Goal: Check status: Check status

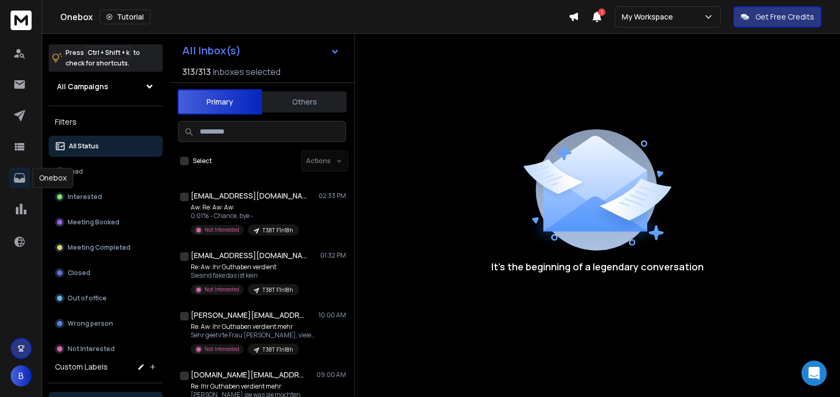
click at [282, 99] on button "Others" at bounding box center [304, 101] width 84 height 23
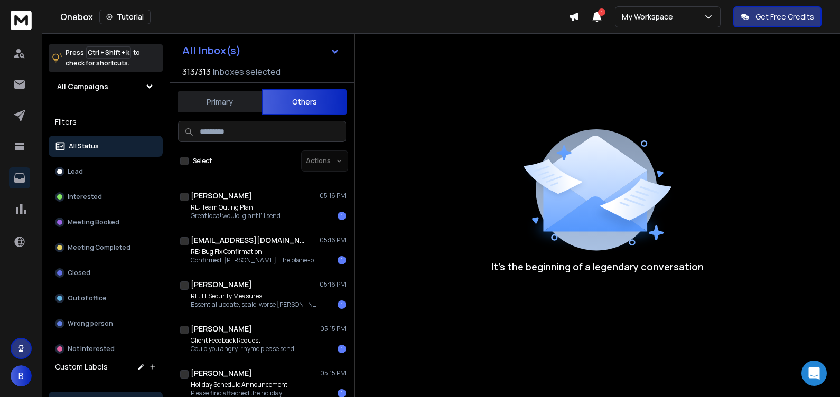
click at [227, 91] on button "Primary" at bounding box center [219, 101] width 84 height 23
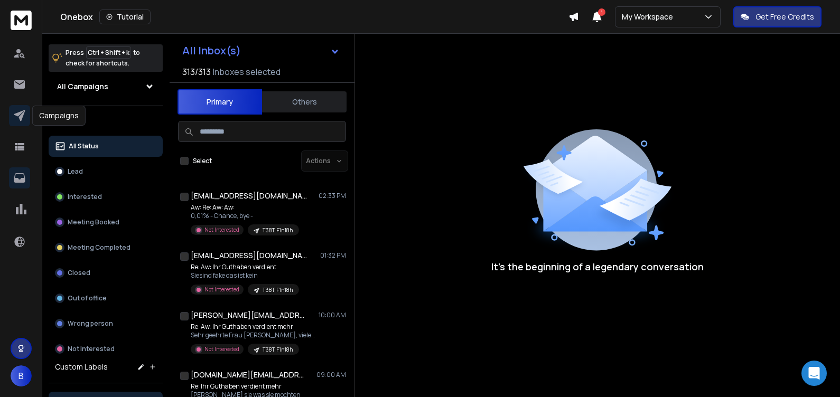
click at [24, 119] on icon at bounding box center [19, 115] width 13 height 13
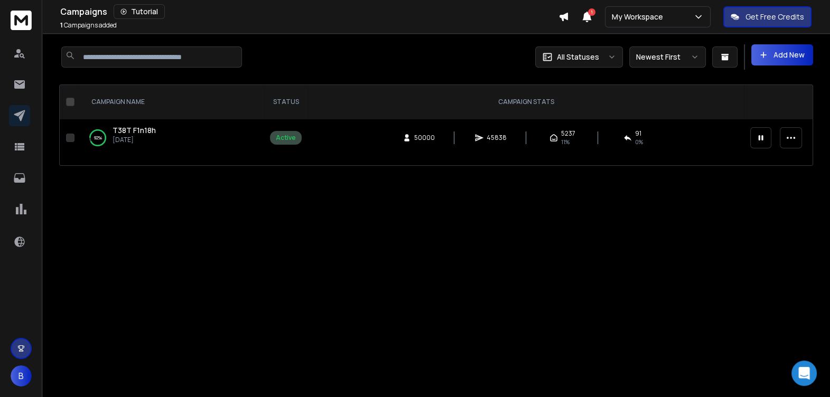
click at [223, 136] on div "92 % T38T F1n18h 11 days ago" at bounding box center [171, 137] width 164 height 25
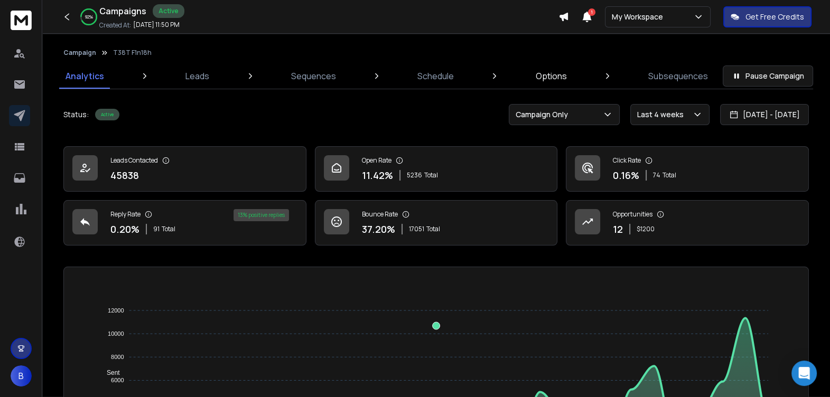
click at [563, 77] on p "Options" at bounding box center [550, 76] width 31 height 13
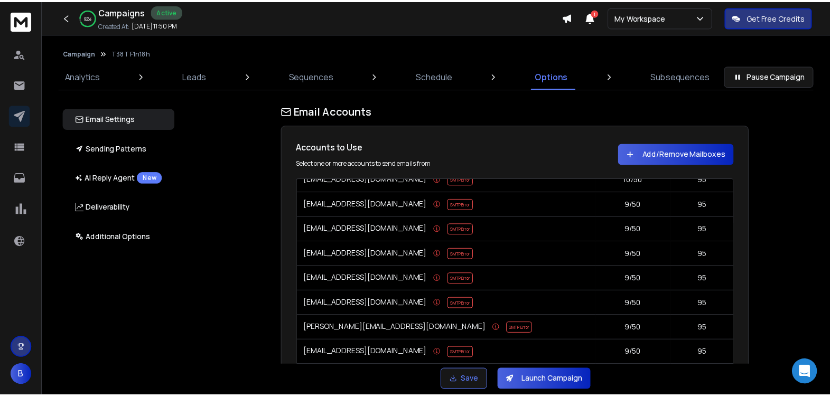
scroll to position [7632, 0]
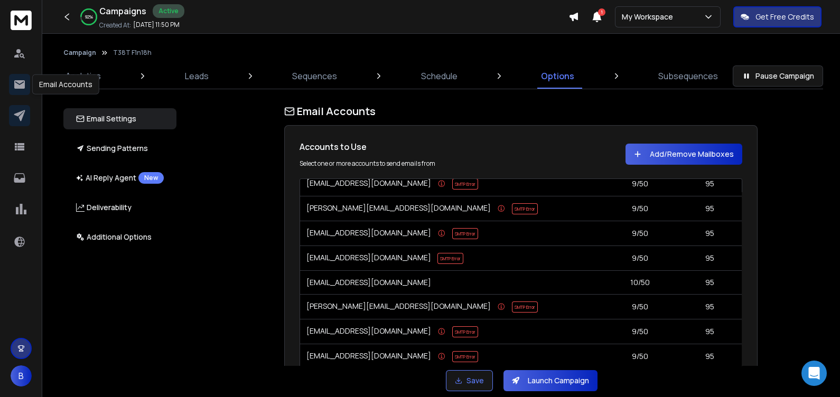
click at [13, 79] on icon at bounding box center [19, 84] width 13 height 13
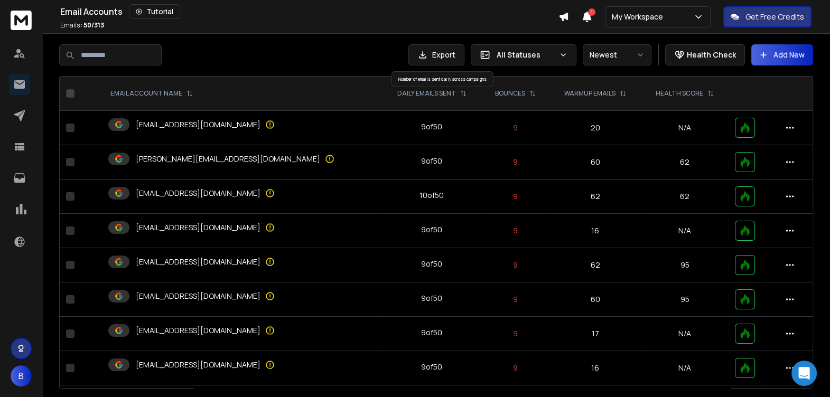
click at [430, 95] on p "DAILY EMAILS SENT" at bounding box center [426, 93] width 59 height 8
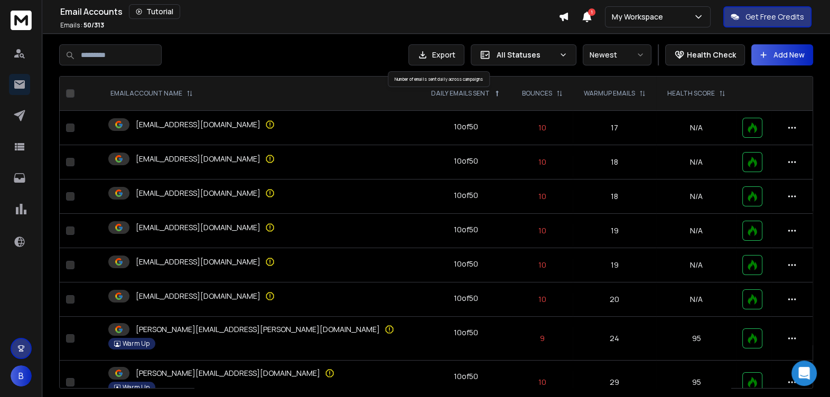
click at [431, 95] on p "DAILY EMAILS SENT" at bounding box center [460, 93] width 59 height 8
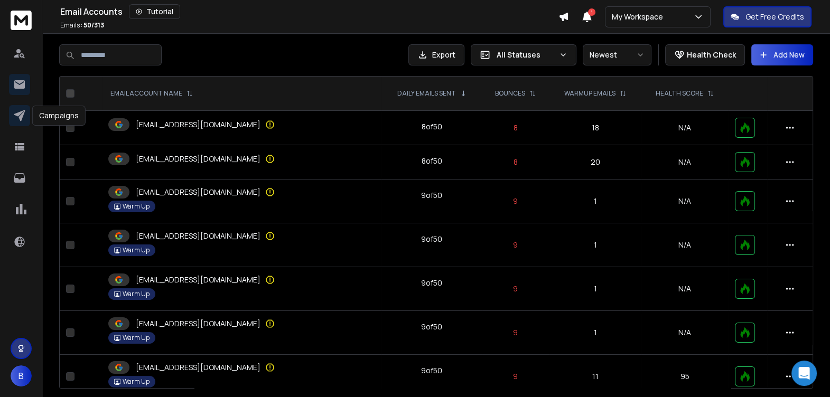
click at [25, 114] on icon at bounding box center [19, 115] width 13 height 13
